Goal: Find specific page/section: Find specific page/section

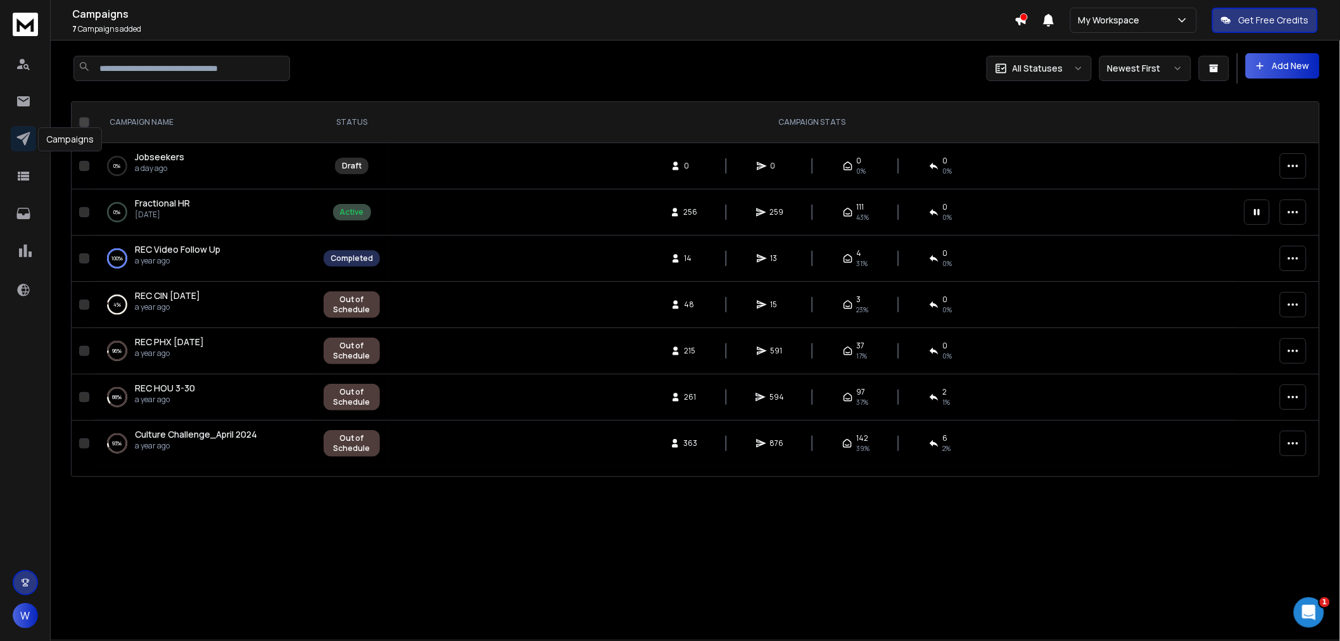
click at [371, 543] on div "Campaigns 7 Campaigns Added All Statuses Newest First Add New CAMPAIGN NAME STA…" at bounding box center [695, 373] width 1249 height 641
click at [173, 201] on span "Fractional HR" at bounding box center [162, 203] width 55 height 12
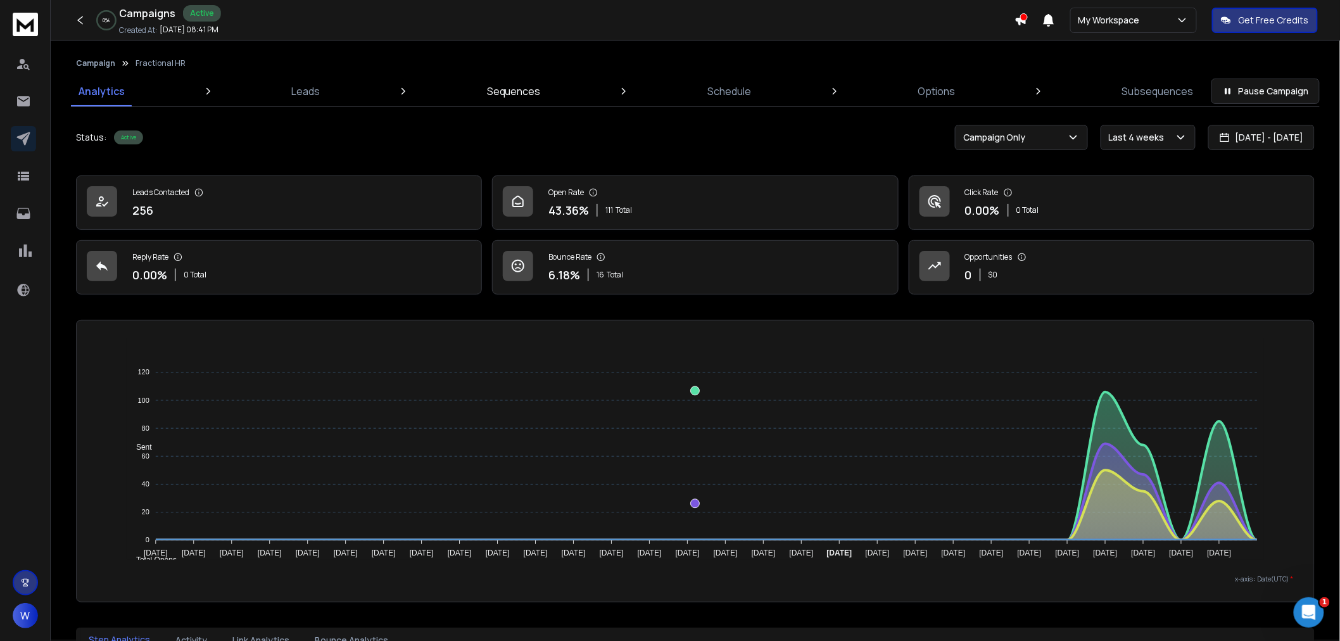
click at [533, 84] on p "Sequences" at bounding box center [514, 91] width 54 height 15
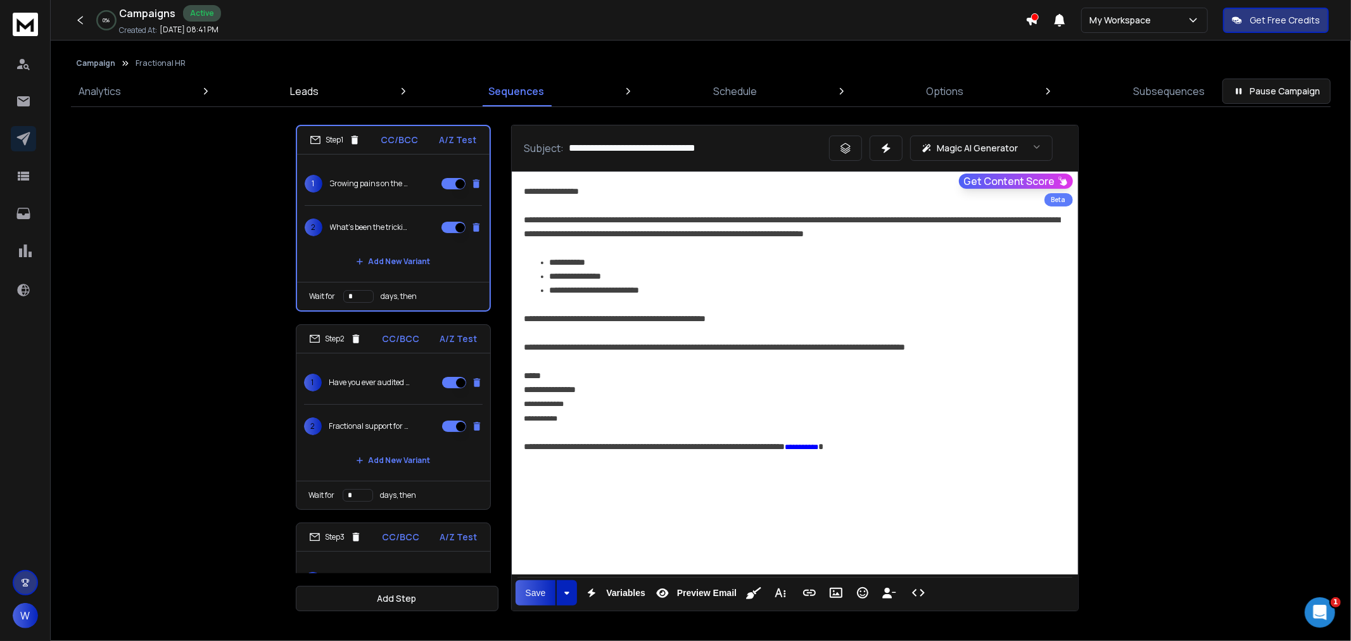
drag, startPoint x: 306, startPoint y: 95, endPoint x: 317, endPoint y: 95, distance: 11.4
click at [306, 95] on p "Leads" at bounding box center [304, 91] width 29 height 15
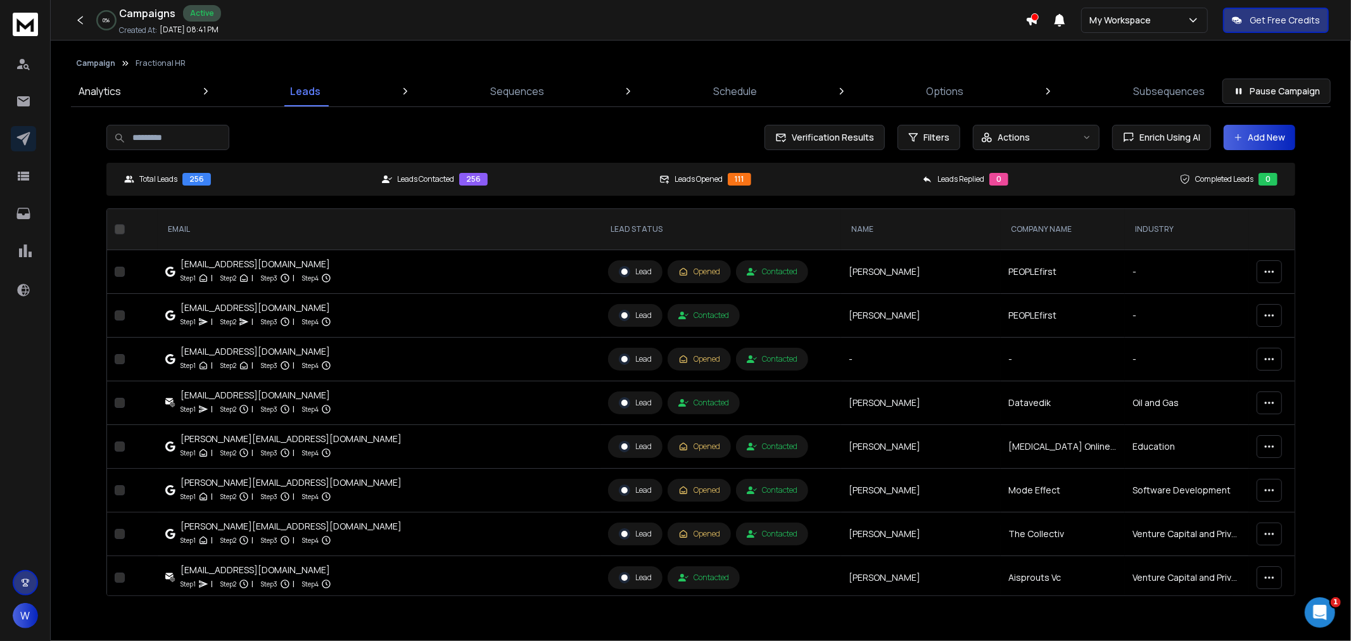
click at [110, 84] on p "Analytics" at bounding box center [100, 91] width 42 height 15
